Goal: Task Accomplishment & Management: Use online tool/utility

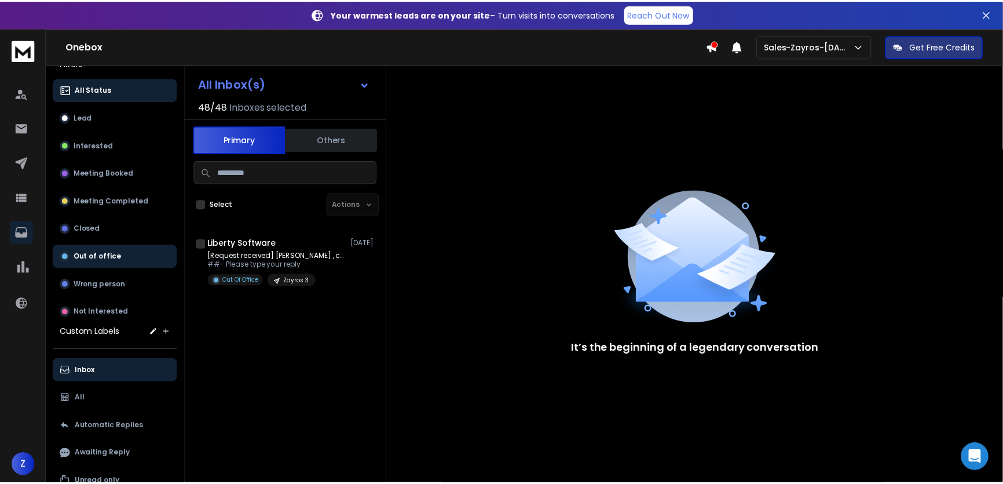
scroll to position [105, 0]
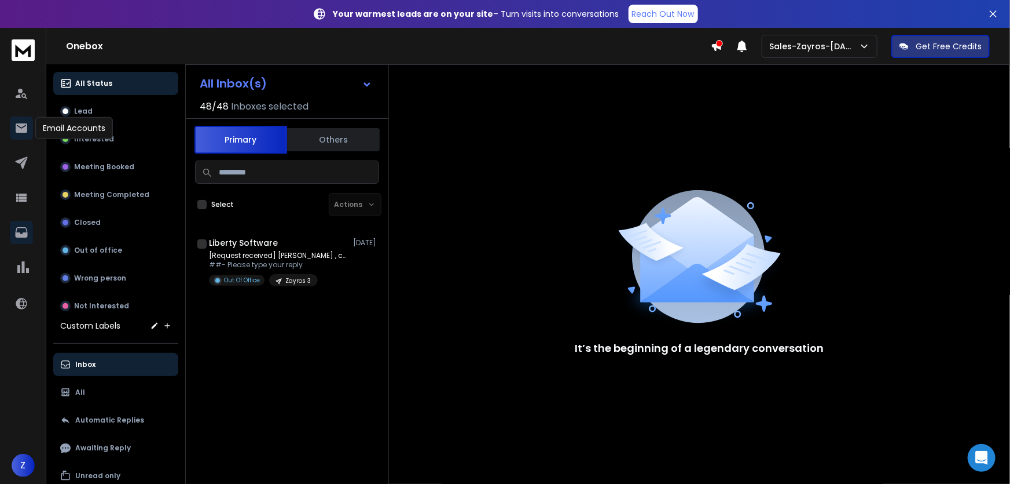
click at [19, 126] on icon at bounding box center [21, 128] width 14 height 14
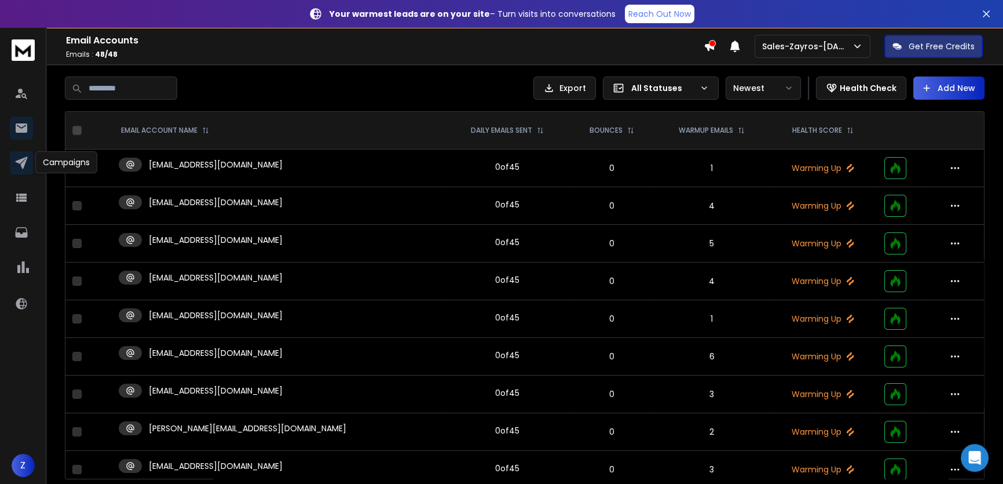
click at [17, 166] on icon at bounding box center [21, 163] width 14 height 14
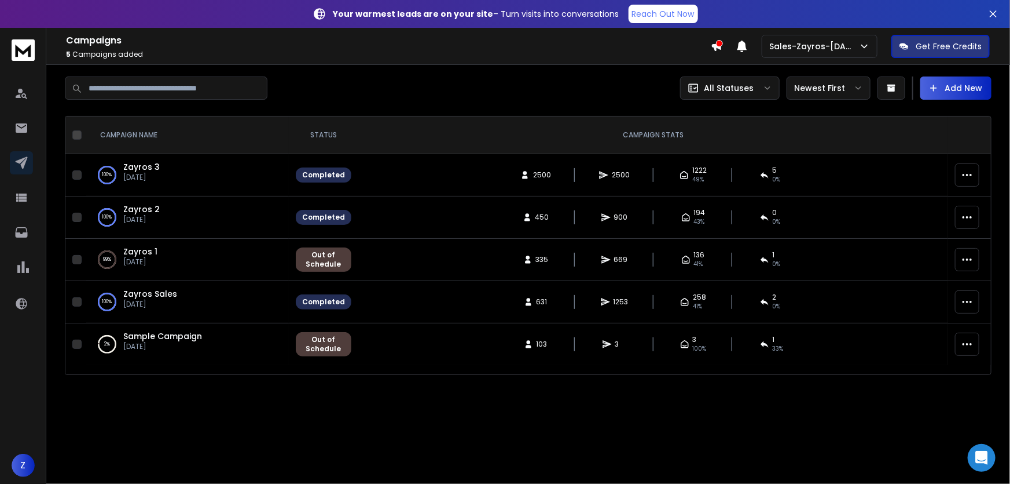
click at [215, 186] on div "100 % Zayros 3 [DATE]" at bounding box center [188, 175] width 180 height 28
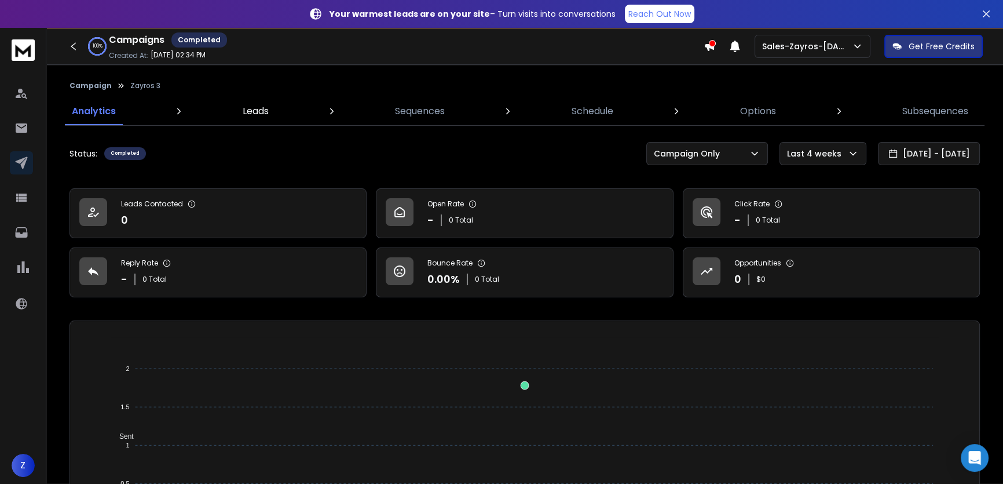
click at [254, 112] on p "Leads" at bounding box center [256, 111] width 26 height 14
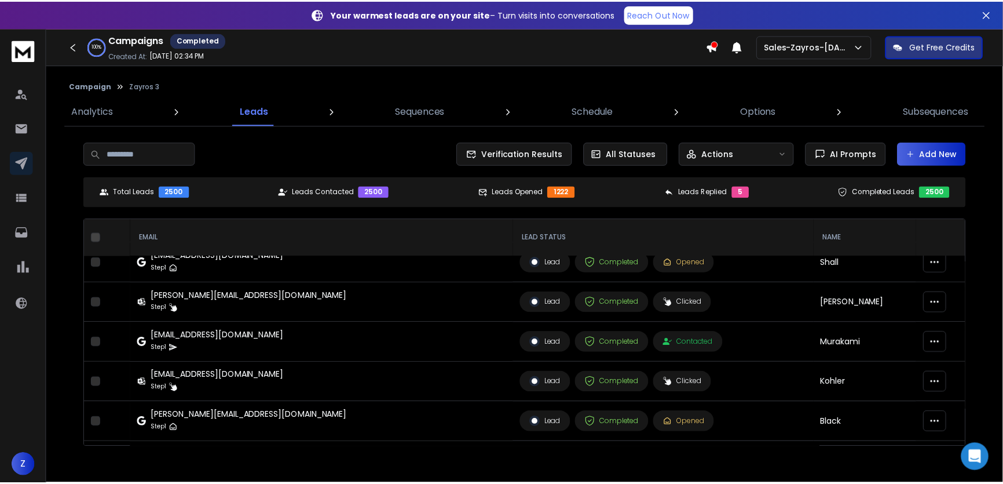
scroll to position [263, 0]
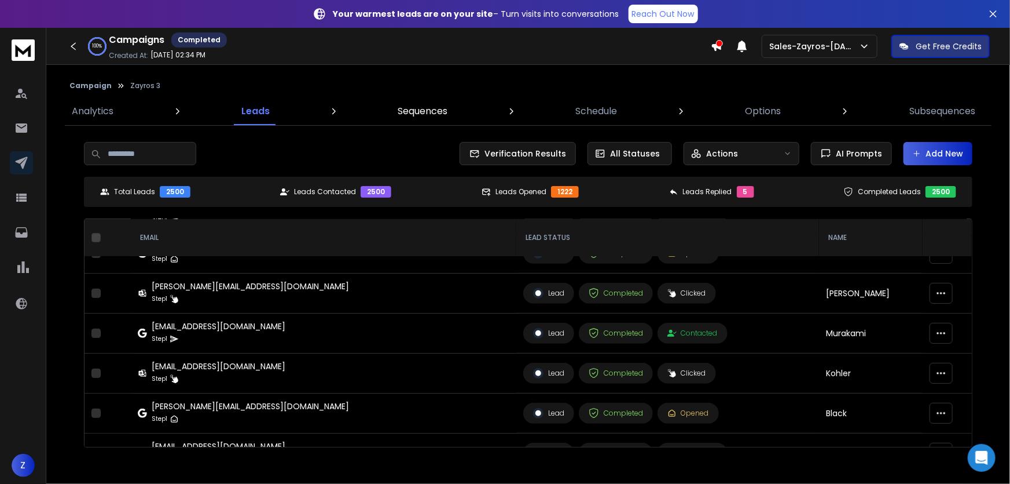
click at [407, 113] on p "Sequences" at bounding box center [423, 111] width 50 height 14
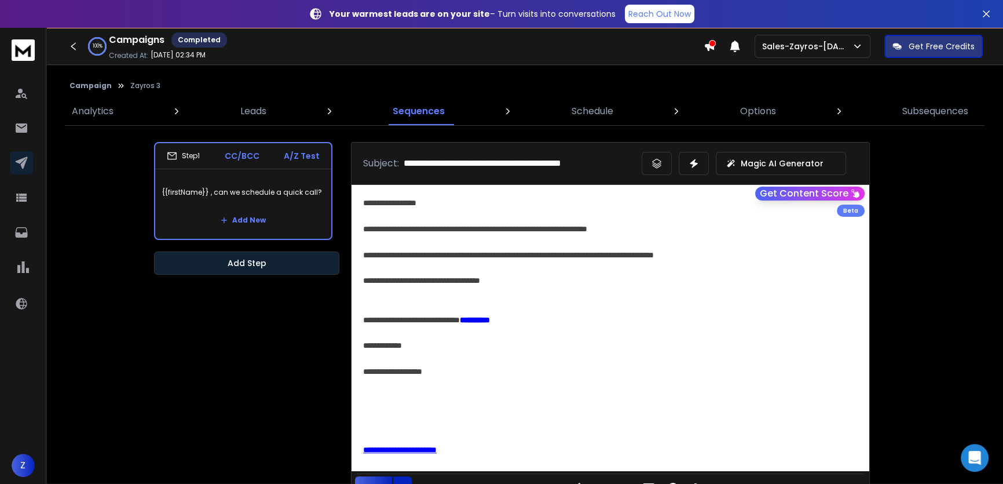
click at [224, 261] on button "Add Step" at bounding box center [246, 262] width 185 height 23
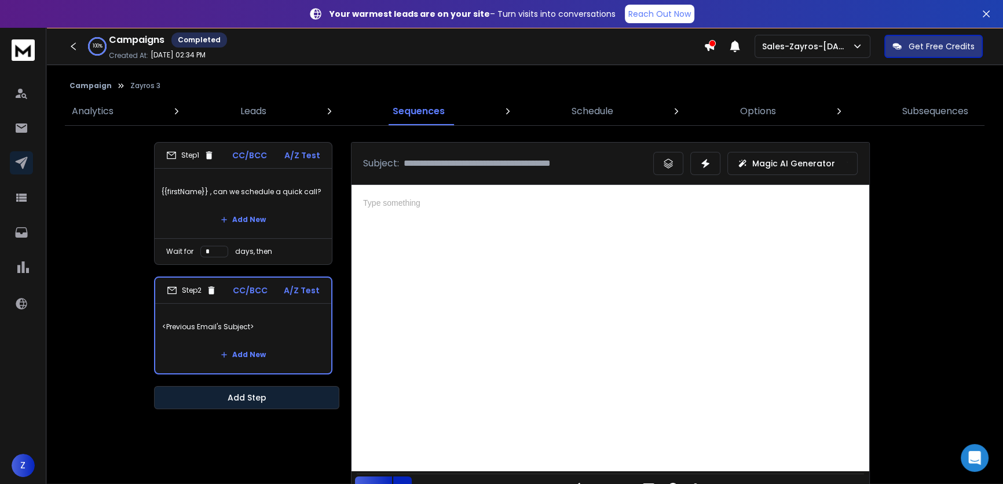
click at [224, 261] on div "Wait for * days, then" at bounding box center [243, 251] width 177 height 26
type input "**********"
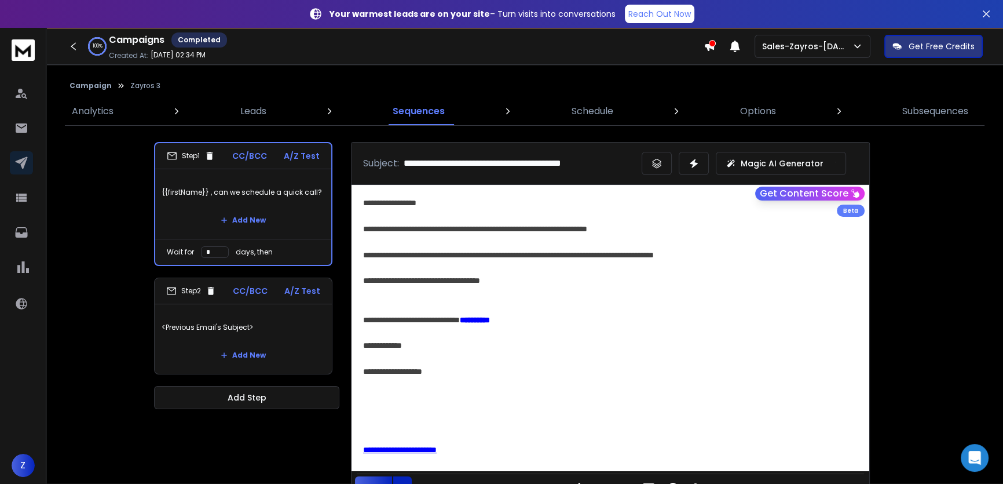
click at [116, 264] on div "**********" at bounding box center [525, 323] width 920 height 372
click at [277, 335] on p "<Previous Email's Subject>" at bounding box center [243, 327] width 163 height 32
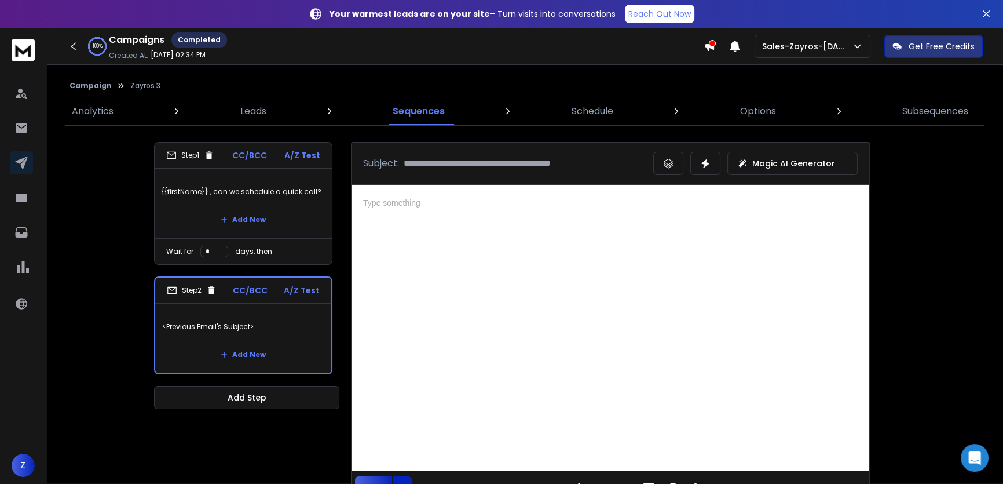
click at [214, 298] on div "Step 2 CC/BCC A/Z Test" at bounding box center [243, 290] width 176 height 26
click at [214, 290] on icon at bounding box center [211, 290] width 6 height 8
type input "**********"
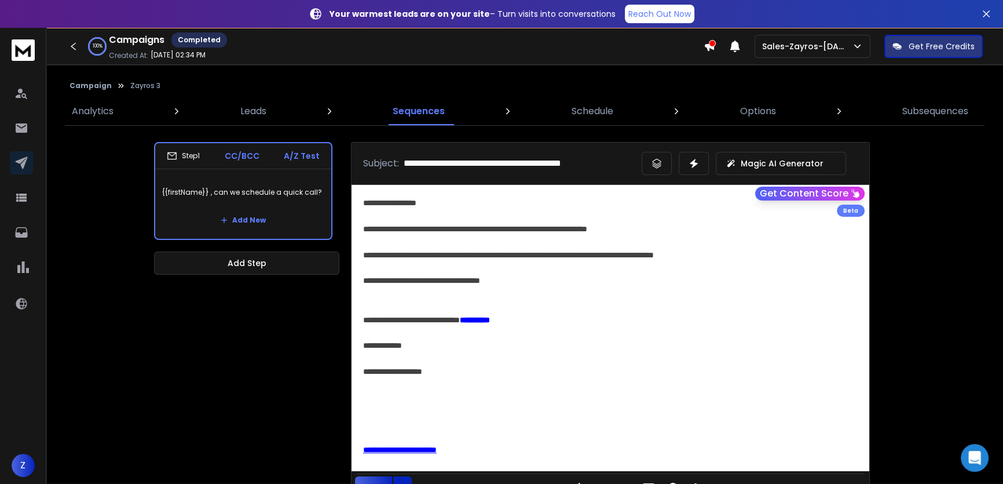
click at [153, 276] on div "**********" at bounding box center [525, 323] width 920 height 372
click at [24, 163] on icon at bounding box center [21, 162] width 12 height 12
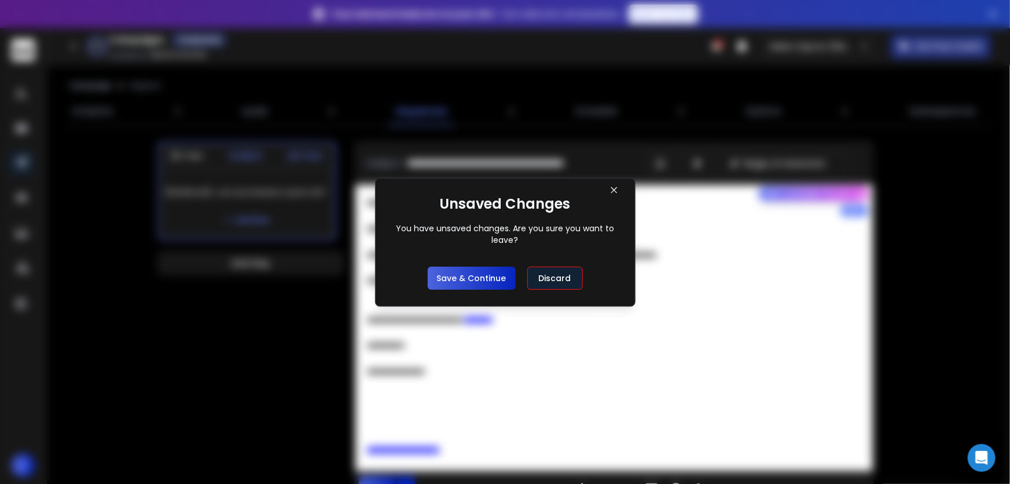
click at [565, 273] on button "Discard" at bounding box center [556, 277] width 56 height 23
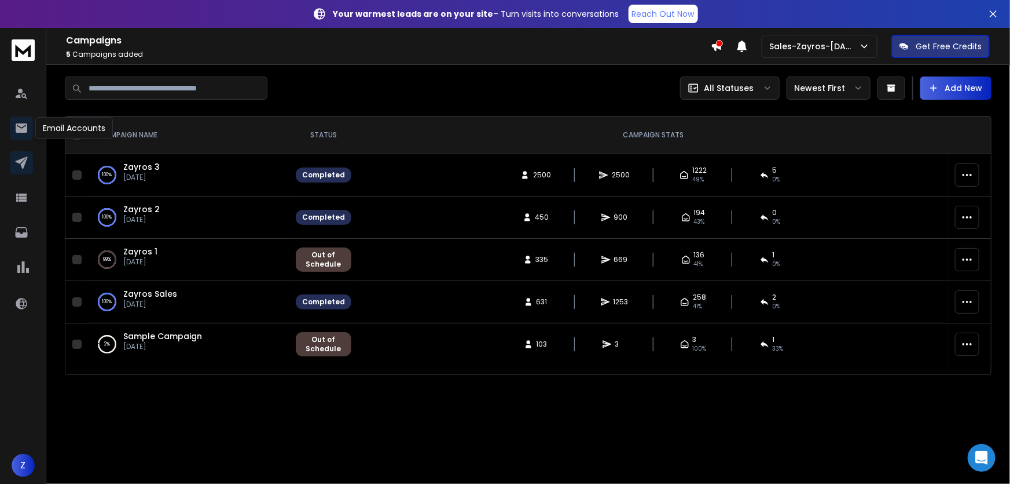
click at [17, 126] on icon at bounding box center [22, 127] width 12 height 9
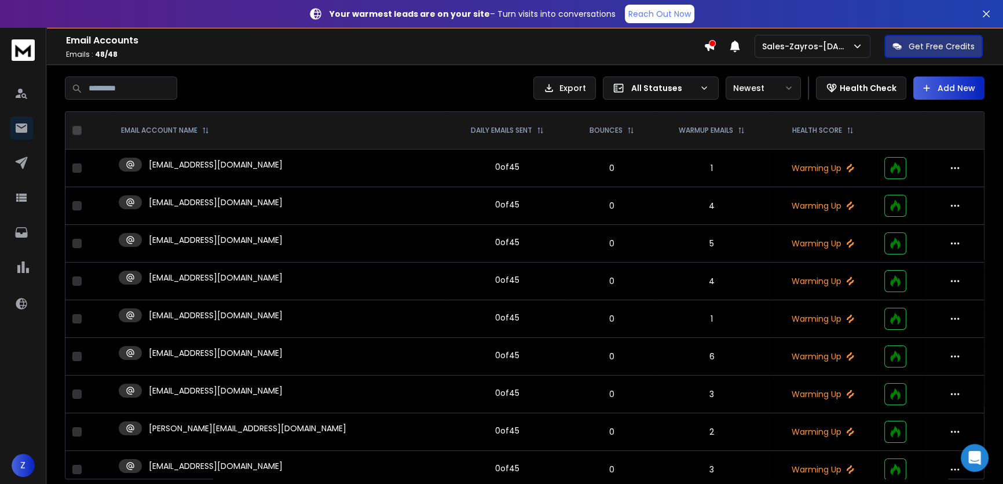
click at [950, 170] on icon at bounding box center [955, 168] width 10 height 10
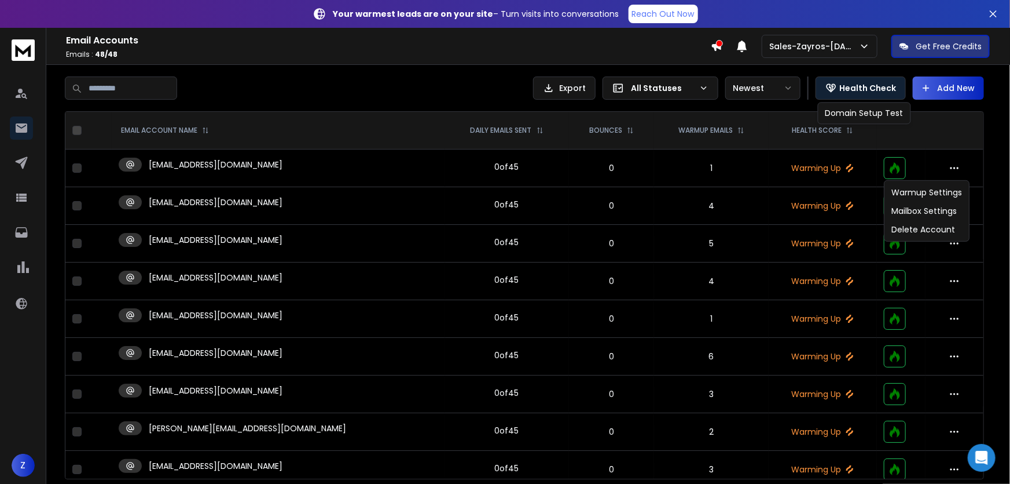
click at [870, 87] on p "Health Check" at bounding box center [868, 88] width 57 height 12
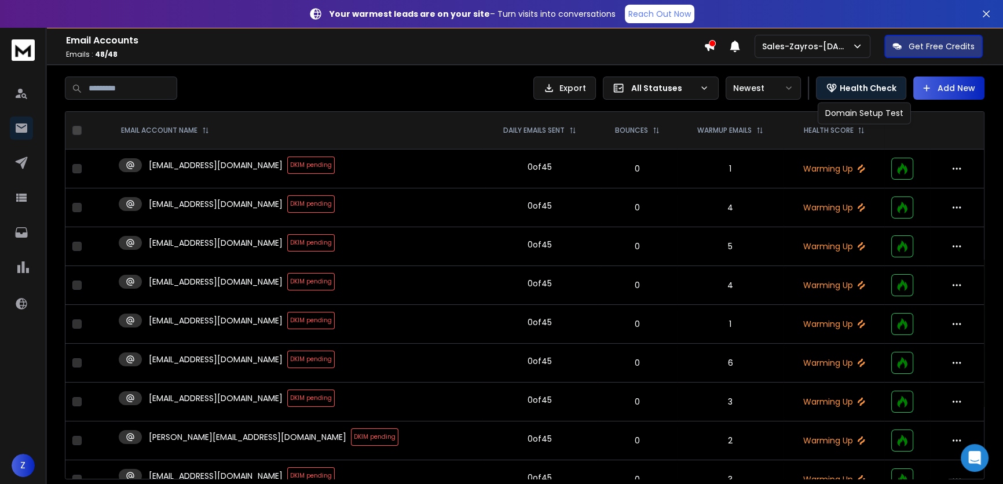
click at [864, 83] on p "Health Check" at bounding box center [868, 88] width 57 height 12
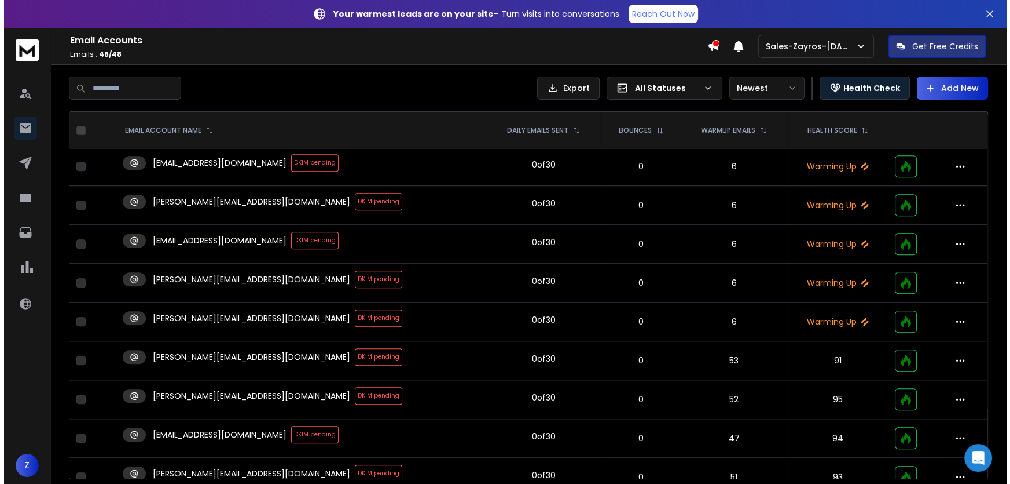
scroll to position [1164, 0]
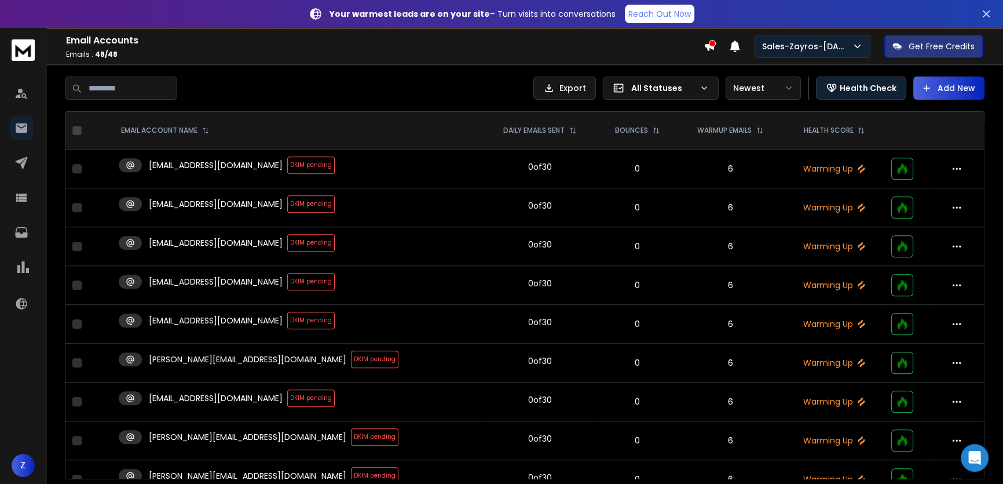
click at [856, 43] on icon "button" at bounding box center [857, 47] width 11 height 12
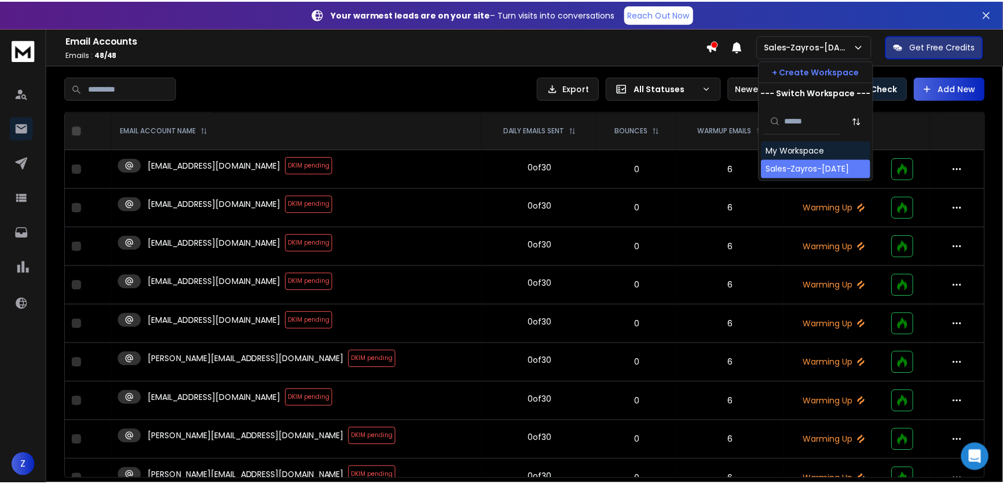
scroll to position [1006, 0]
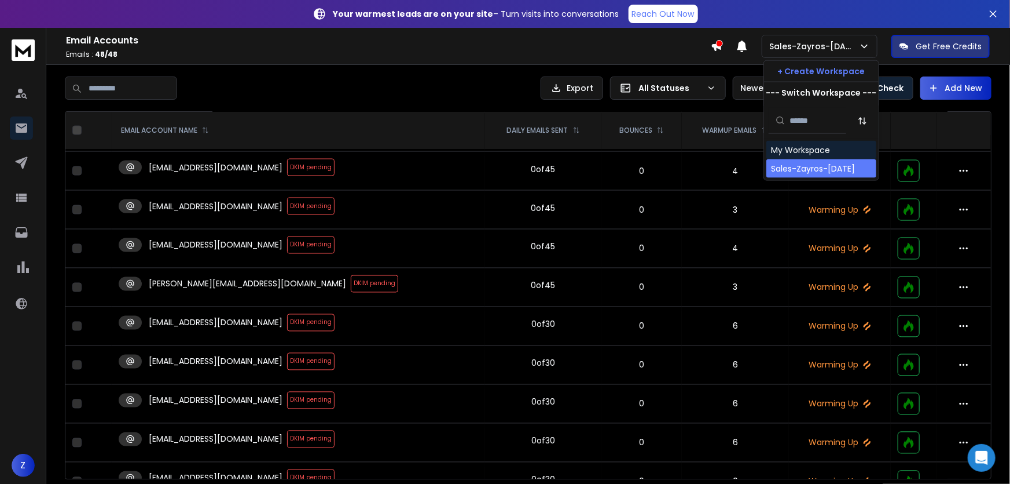
click at [475, 98] on div at bounding box center [299, 87] width 469 height 23
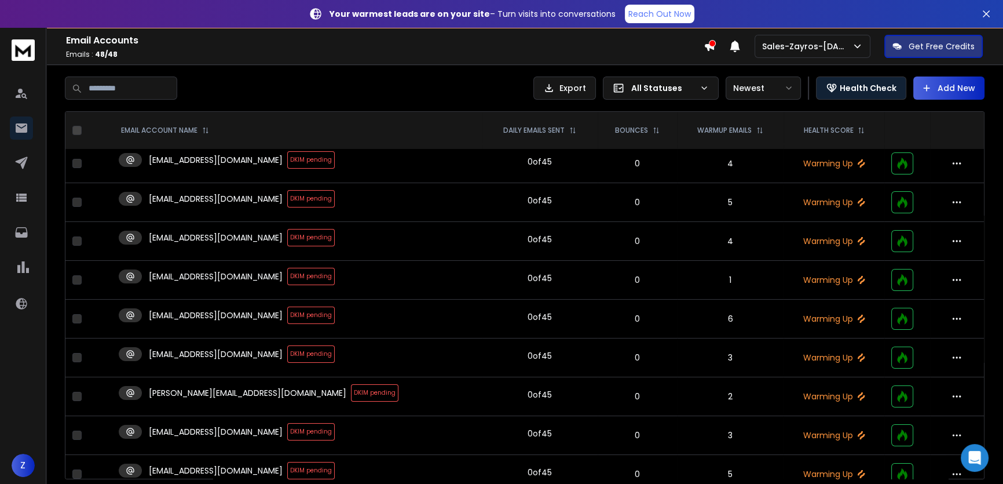
scroll to position [0, 0]
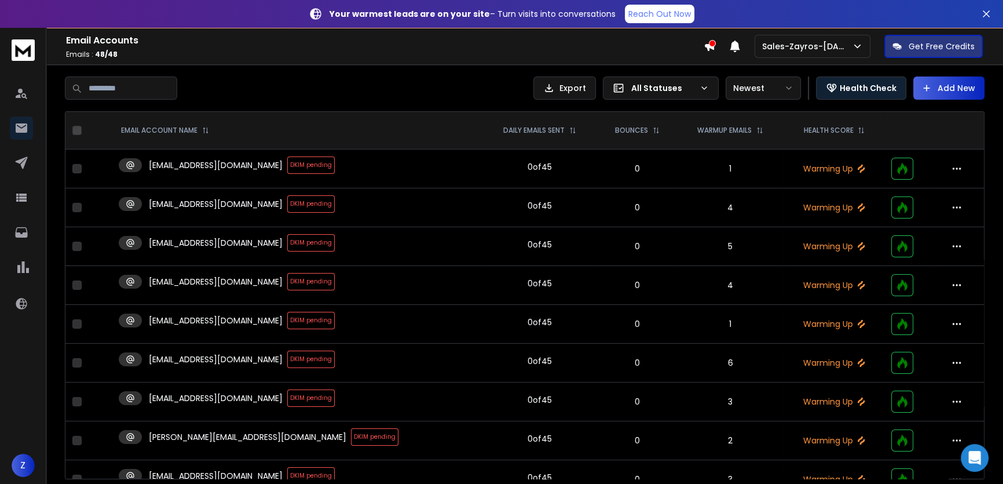
click at [283, 95] on div at bounding box center [296, 87] width 462 height 23
